Goal: Communication & Community: Answer question/provide support

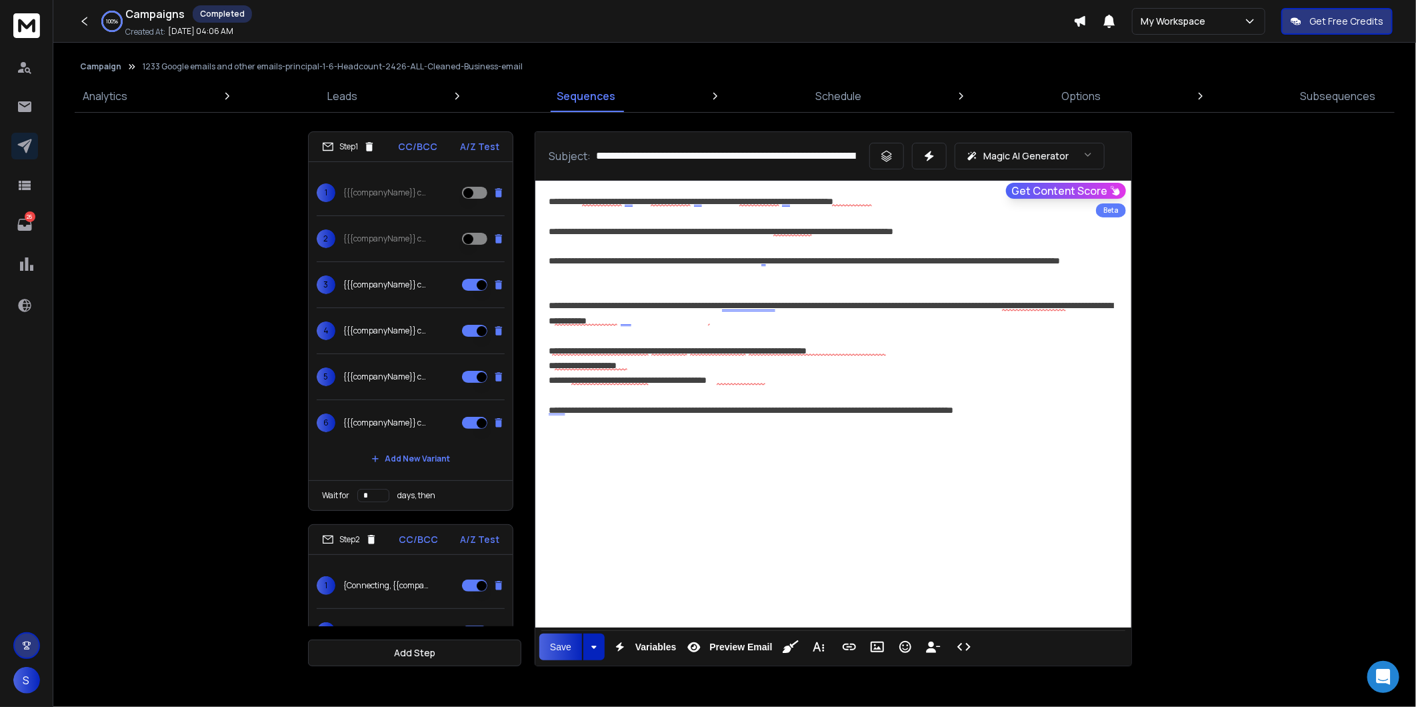
scroll to position [319, 0]
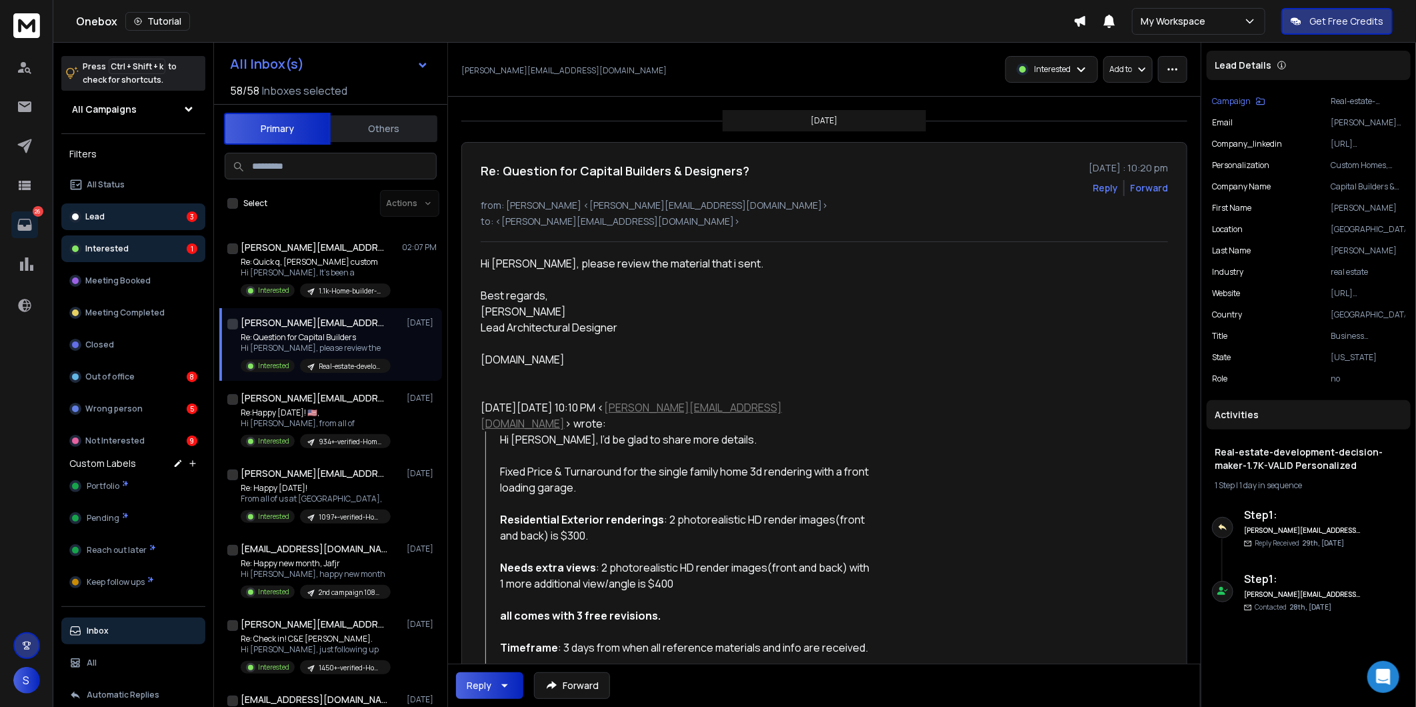
scroll to position [222, 0]
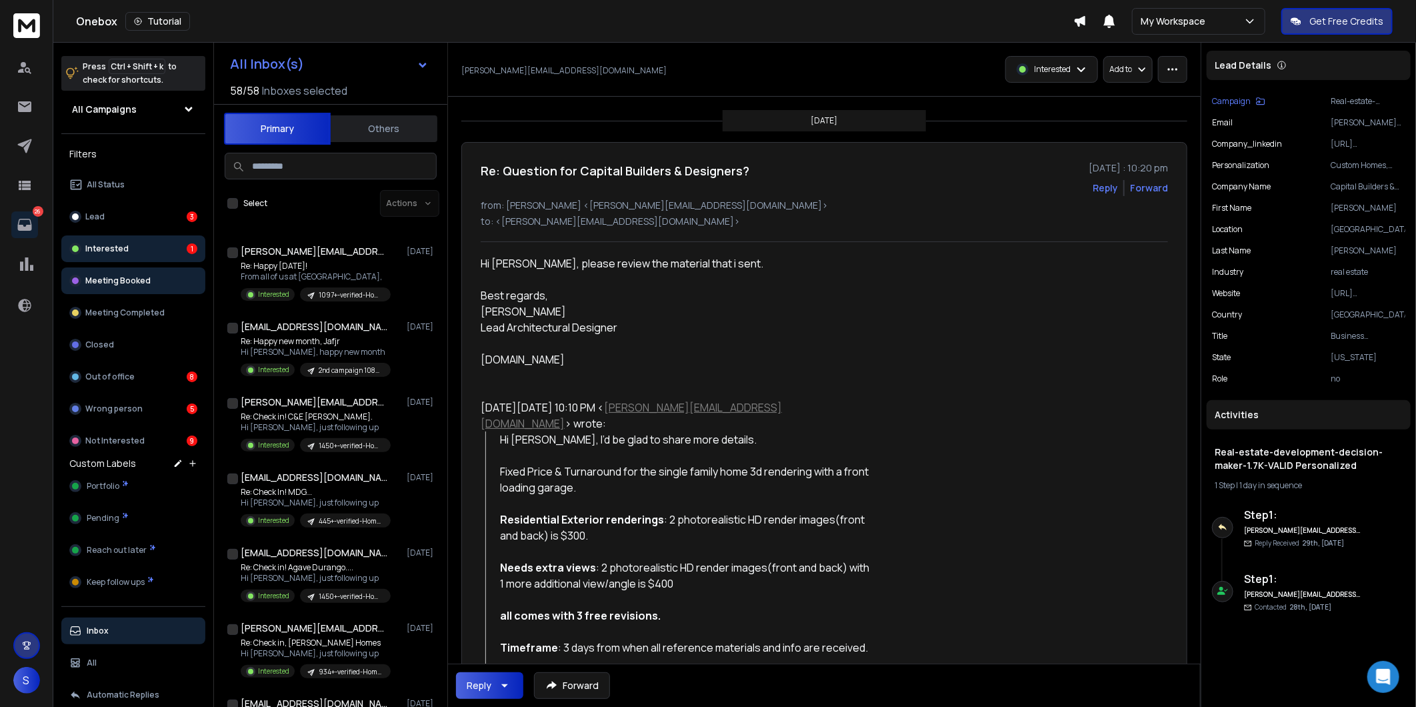
click at [121, 289] on button "Meeting Booked" at bounding box center [133, 280] width 144 height 27
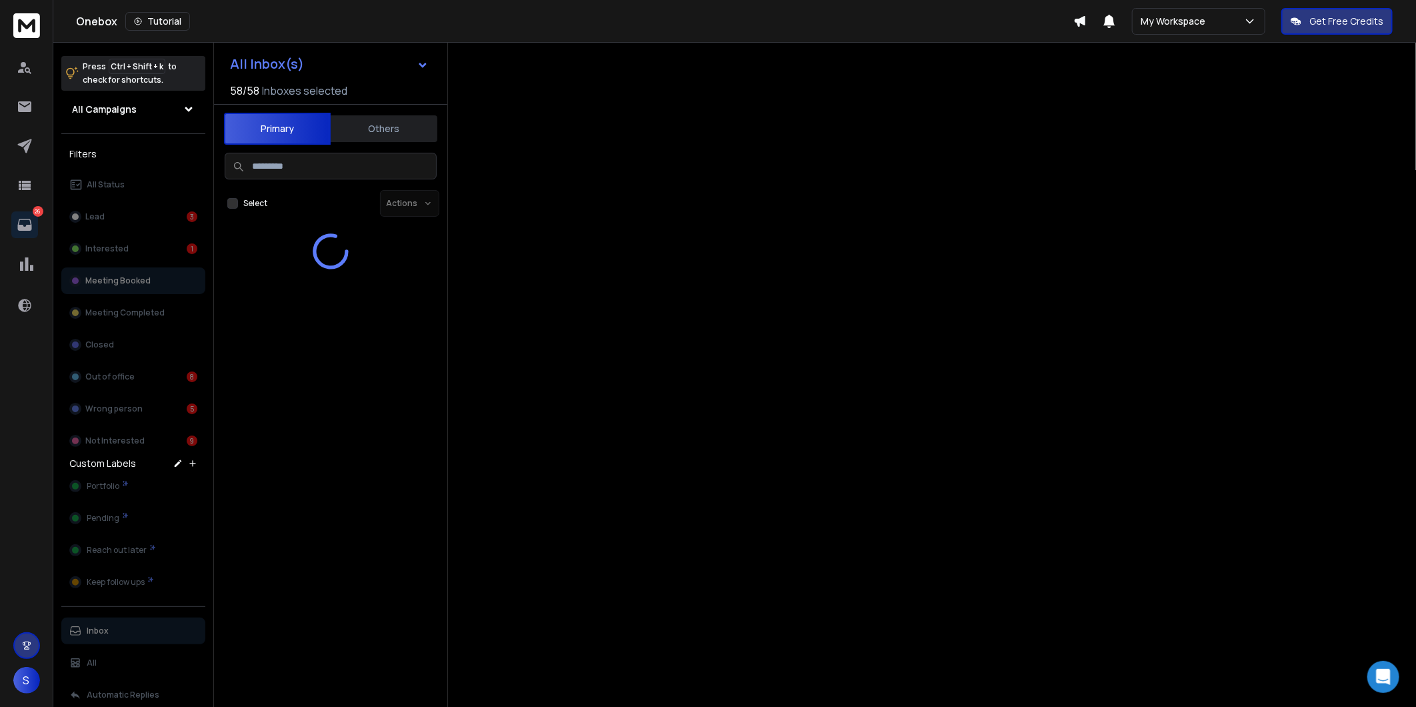
scroll to position [0, 0]
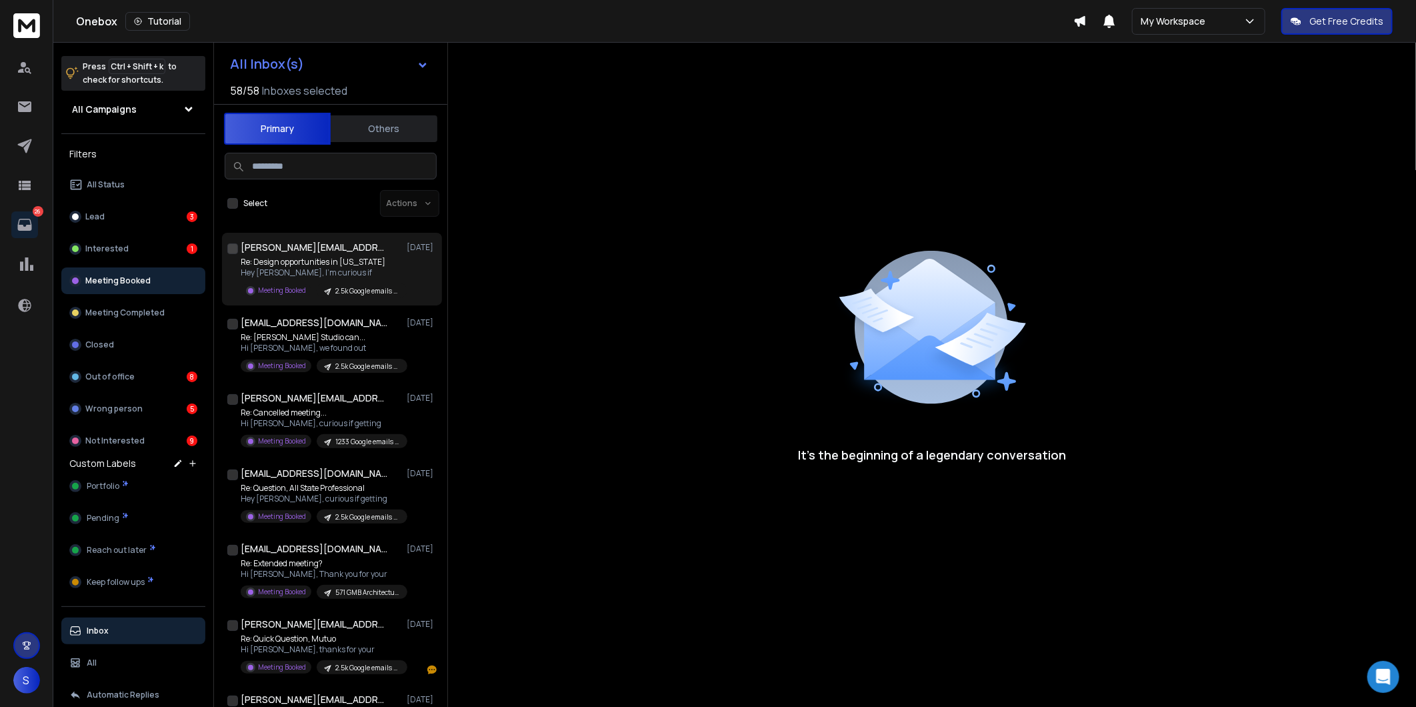
click at [327, 267] on p "Re: Design opportunities in California" at bounding box center [321, 262] width 160 height 11
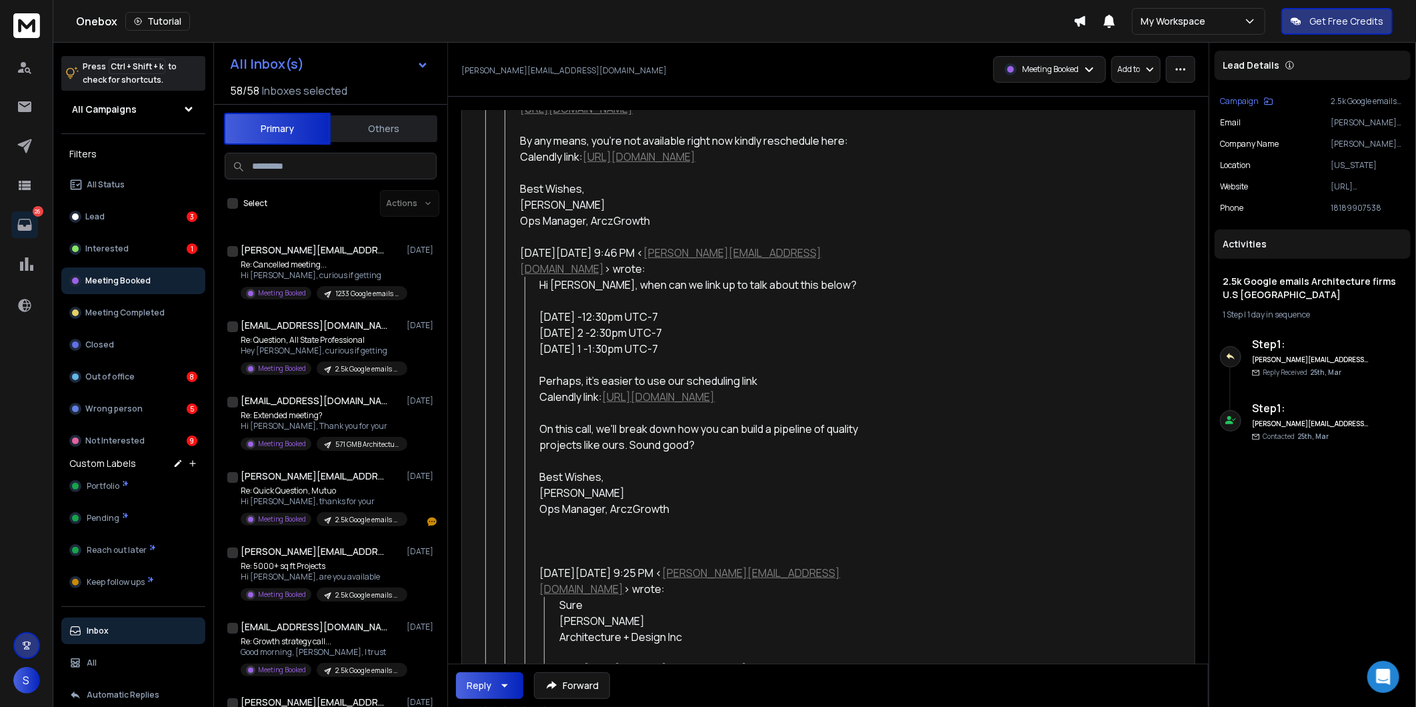
scroll to position [741, 0]
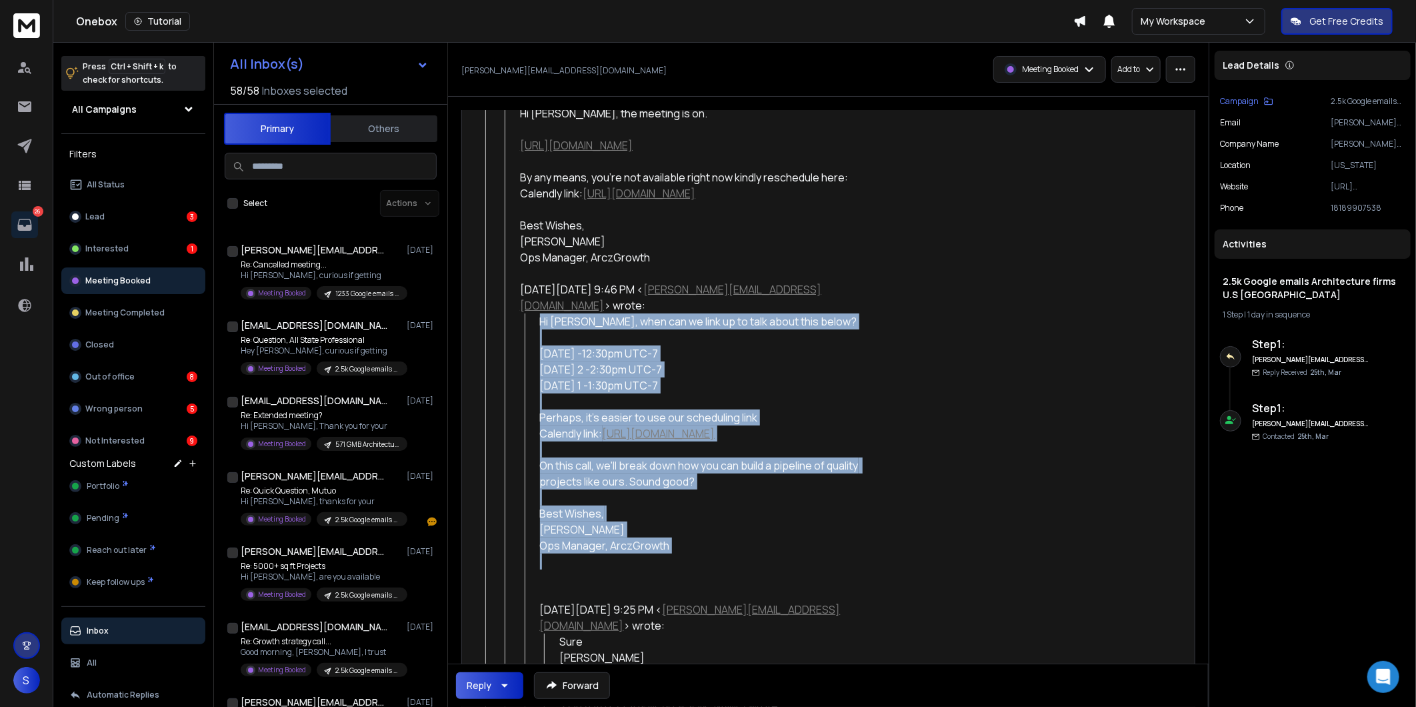
drag, startPoint x: 721, startPoint y: 505, endPoint x: 540, endPoint y: 274, distance: 293.9
click at [540, 313] on div "Hi Jon, when can we link up to talk about this below? 26th March 12 -12:30pm UT…" at bounding box center [697, 609] width 345 height 592
copy div "Hi Jon, when can we link up to talk about this below? 26th March 12 -12:30pm UT…"
click at [589, 409] on div "Perhaps, it's easier to use our scheduling link" at bounding box center [705, 417] width 331 height 16
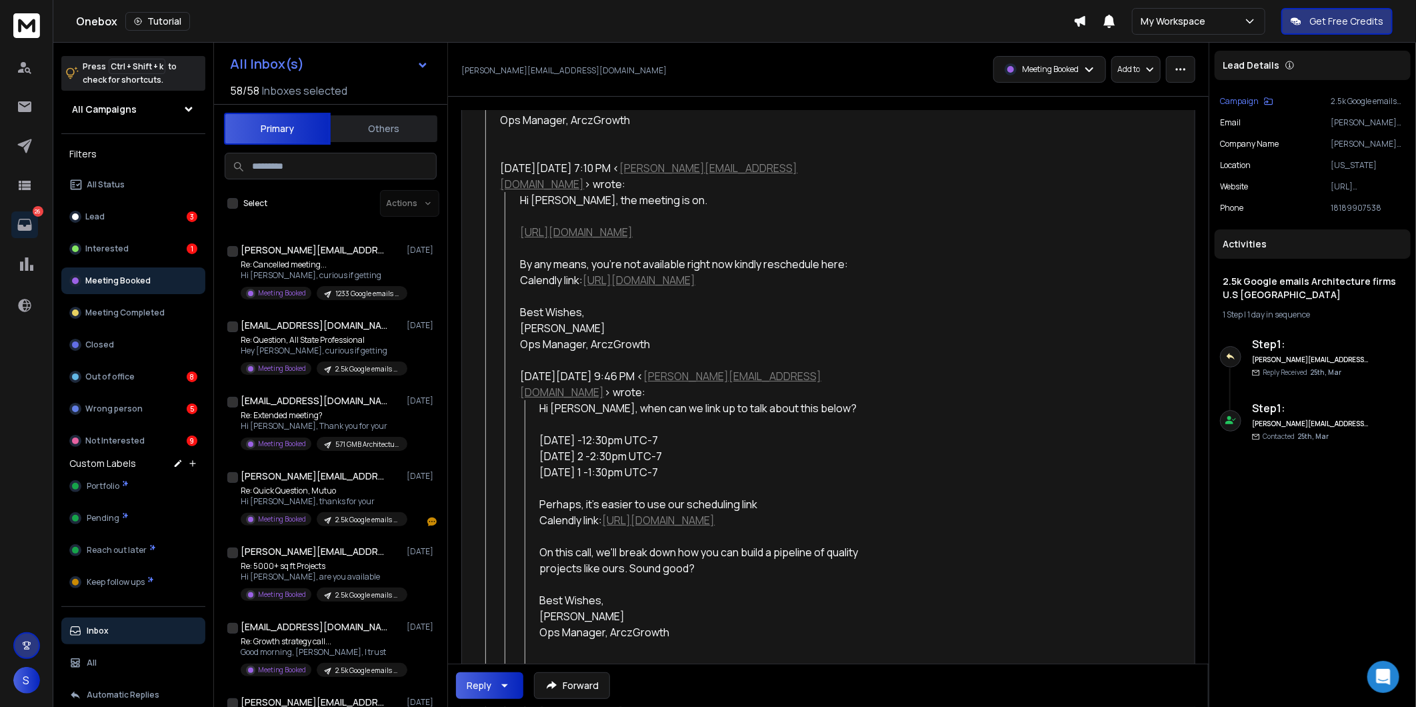
scroll to position [631, 0]
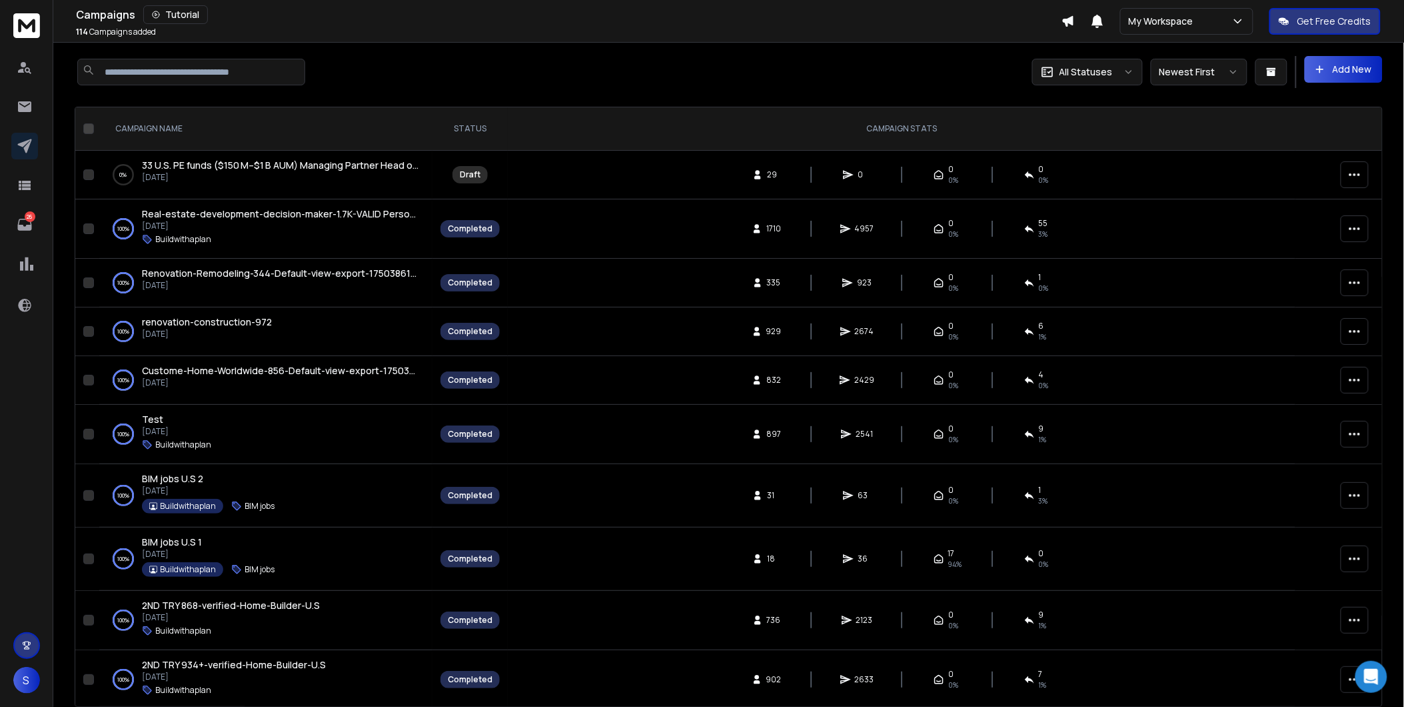
scroll to position [962, 0]
